Goal: Navigation & Orientation: Find specific page/section

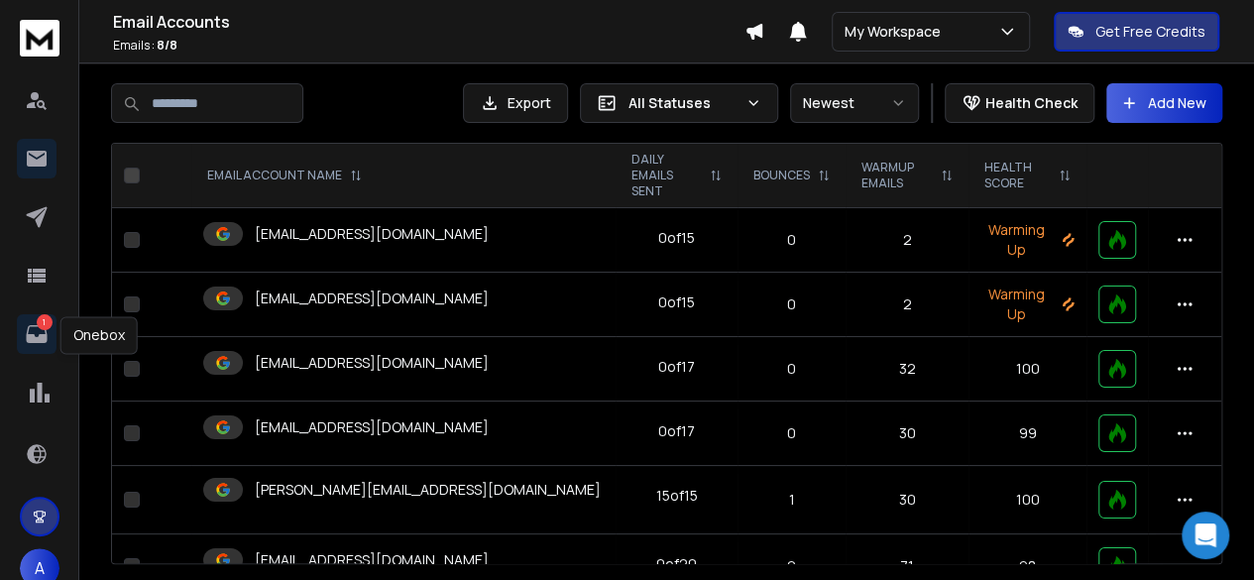
click at [53, 333] on link "1" at bounding box center [37, 334] width 40 height 40
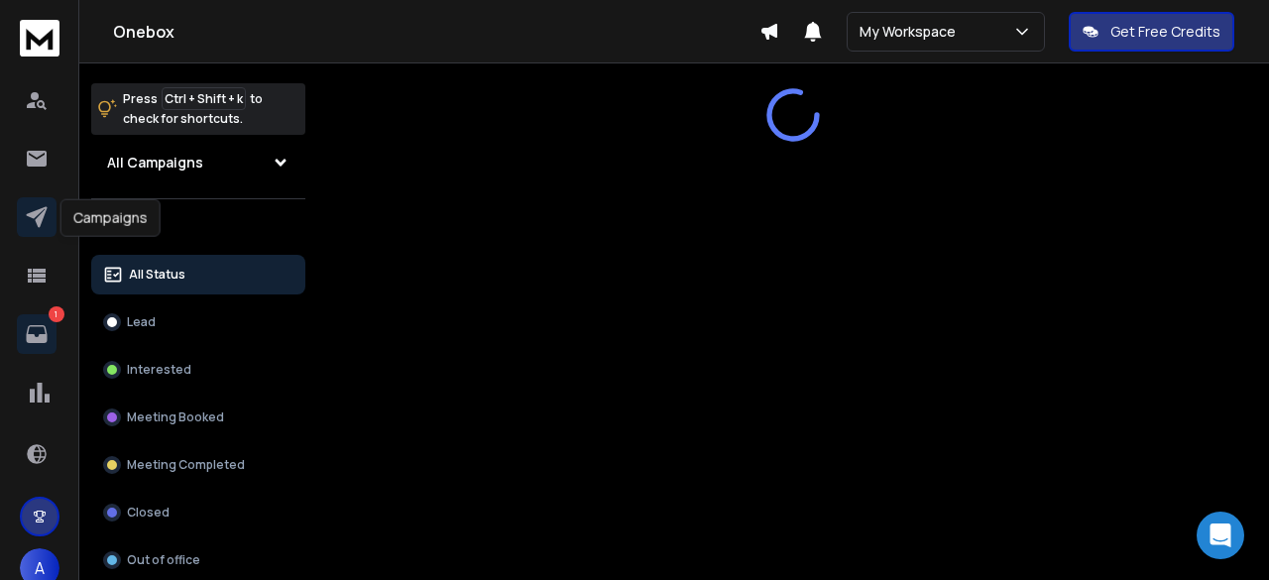
click at [50, 228] on link at bounding box center [37, 217] width 40 height 40
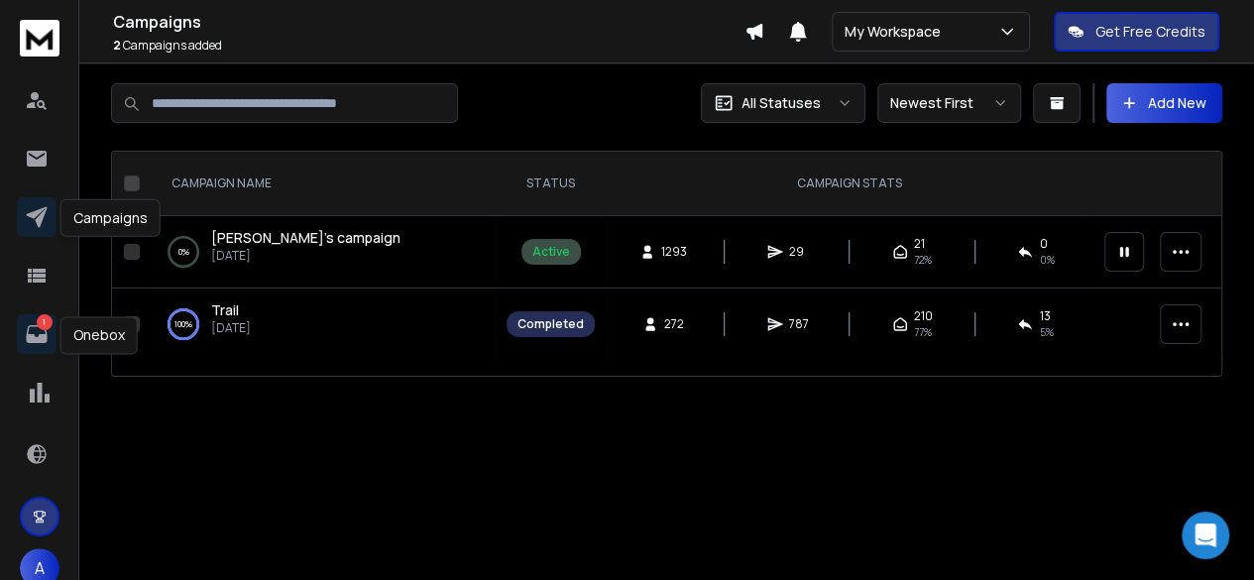
click at [40, 336] on icon at bounding box center [36, 334] width 21 height 18
